Goal: Navigation & Orientation: Find specific page/section

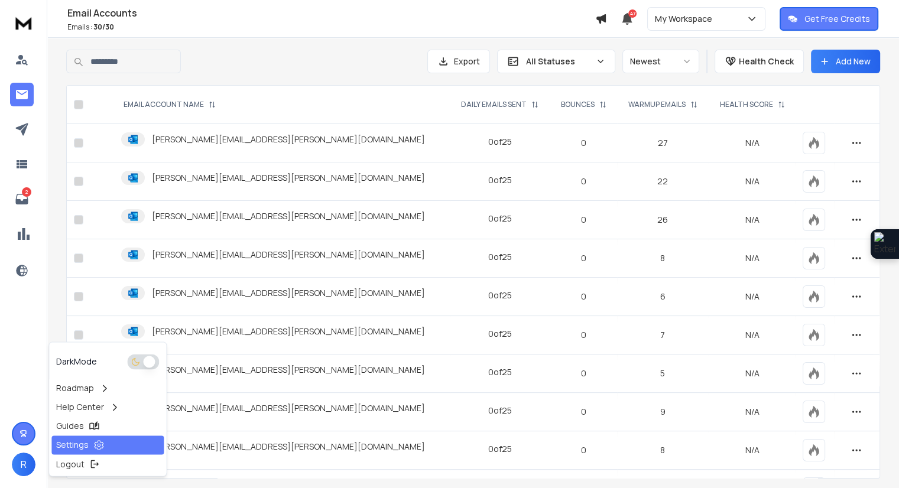
click at [92, 443] on div "Settings" at bounding box center [107, 445] width 112 height 19
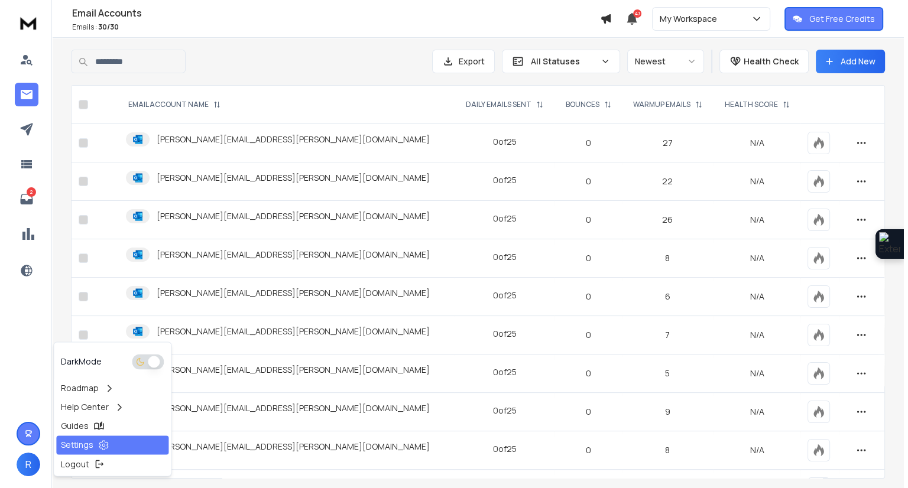
scroll to position [804, 0]
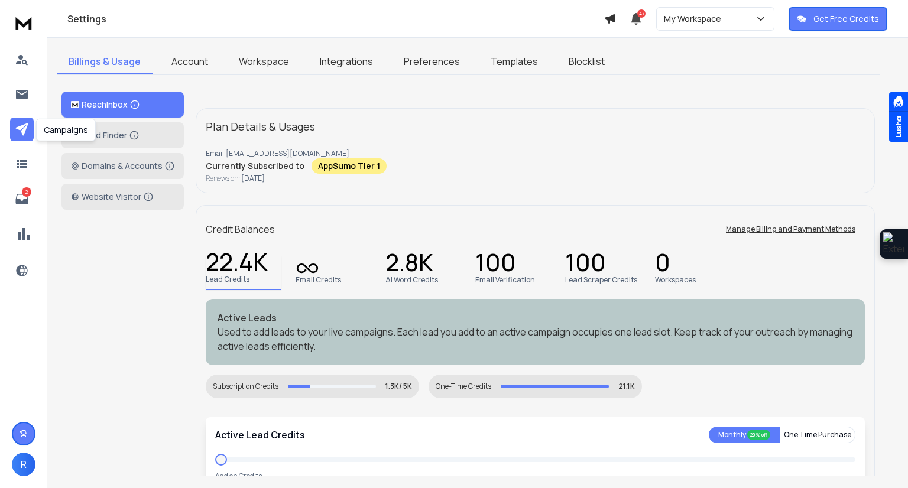
click at [12, 126] on link at bounding box center [22, 130] width 24 height 24
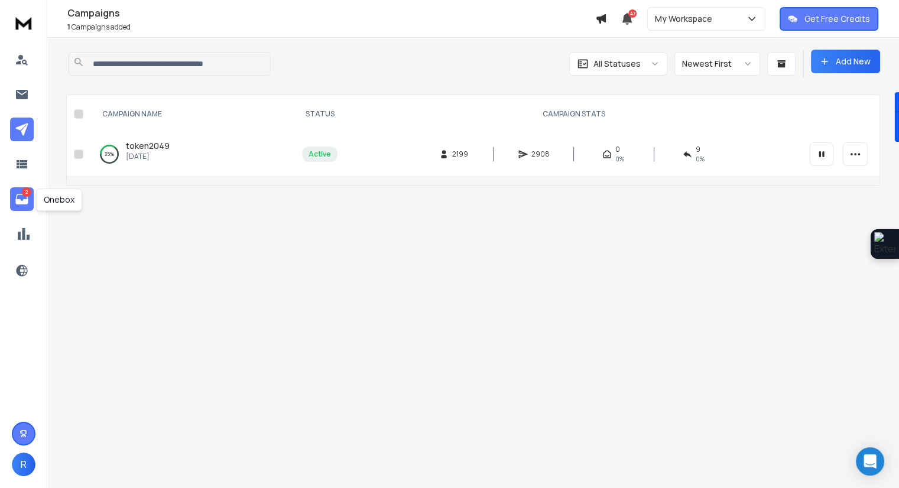
click at [24, 194] on p "2" at bounding box center [26, 191] width 9 height 9
